Goal: Find specific page/section: Find specific page/section

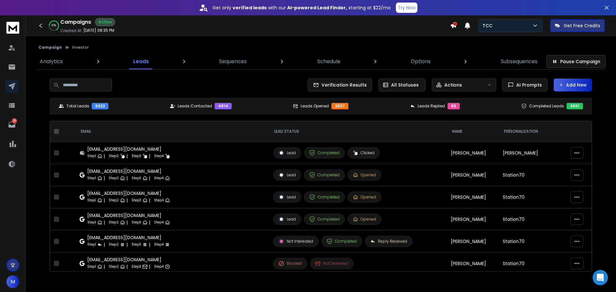
click at [504, 29] on button "TCC" at bounding box center [510, 25] width 64 height 13
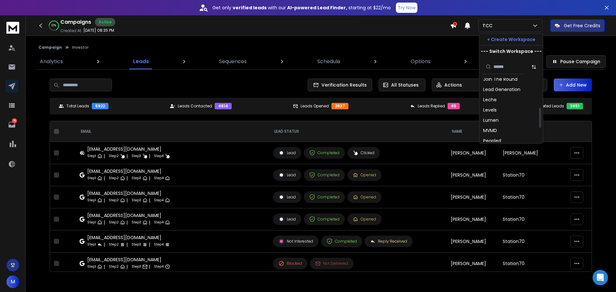
scroll to position [141, 0]
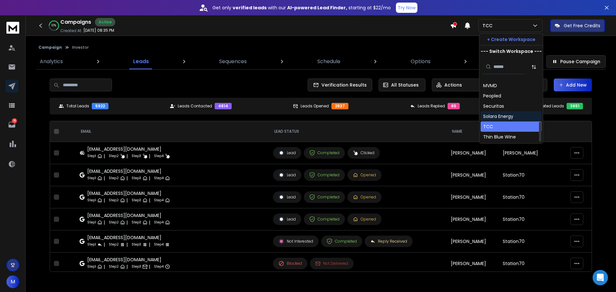
click at [502, 107] on div "Securitas" at bounding box center [493, 106] width 21 height 6
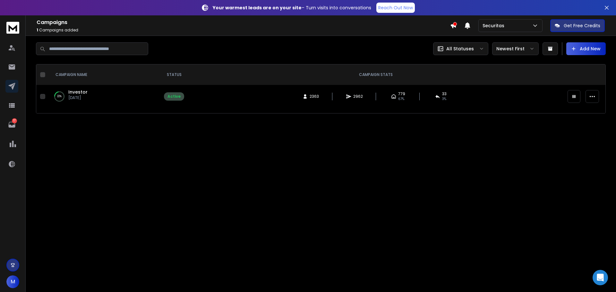
click at [266, 102] on td "2363 2962 779 67 % 33 3 %" at bounding box center [376, 96] width 376 height 23
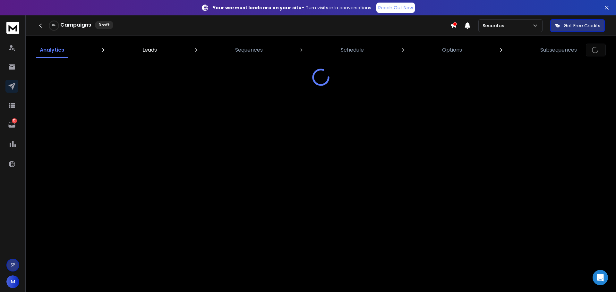
click at [146, 50] on p "Leads" at bounding box center [149, 50] width 14 height 8
